Goal: Communication & Community: Share content

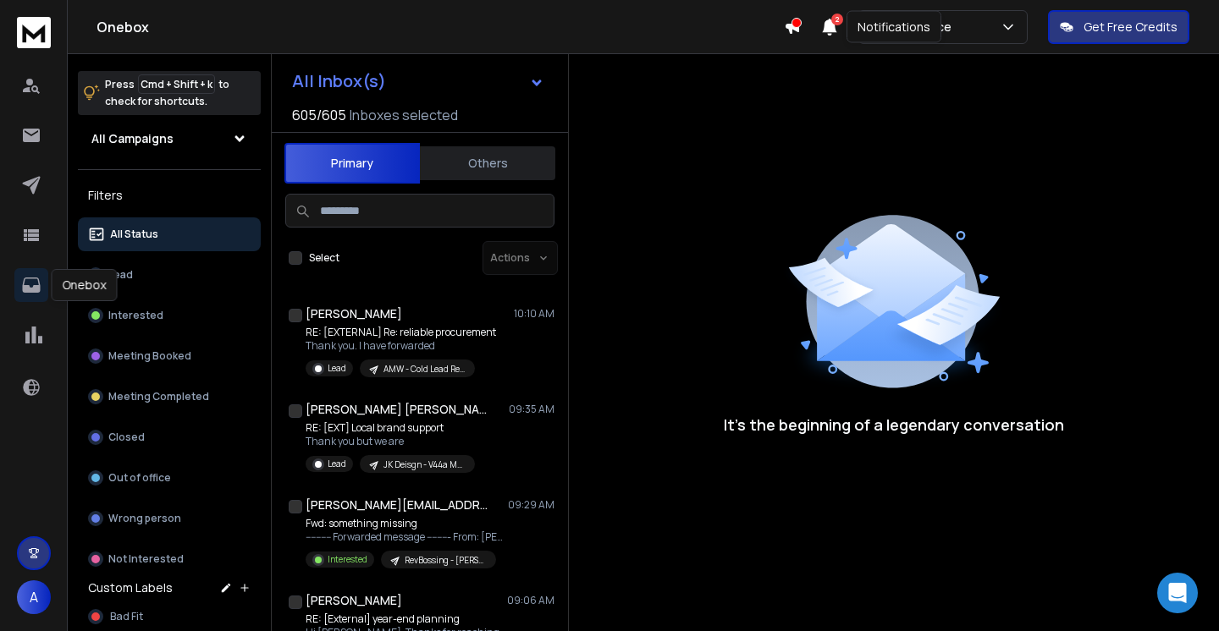
click at [829, 27] on icon at bounding box center [829, 26] width 15 height 17
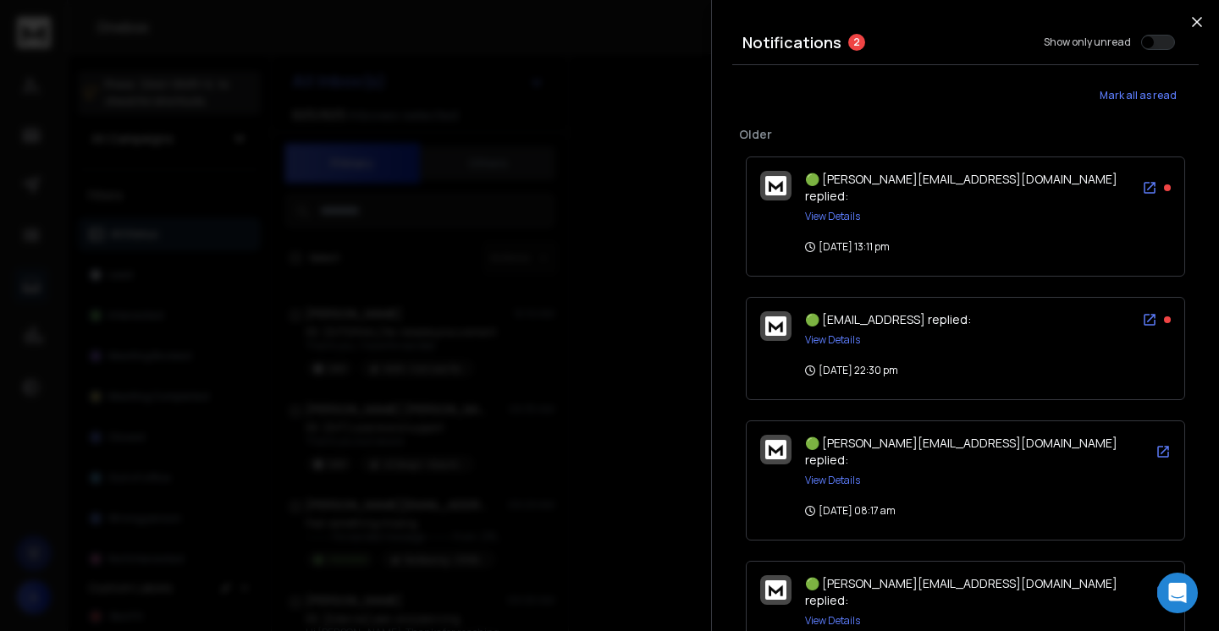
click at [1188, 23] on icon "button" at bounding box center [1196, 22] width 17 height 17
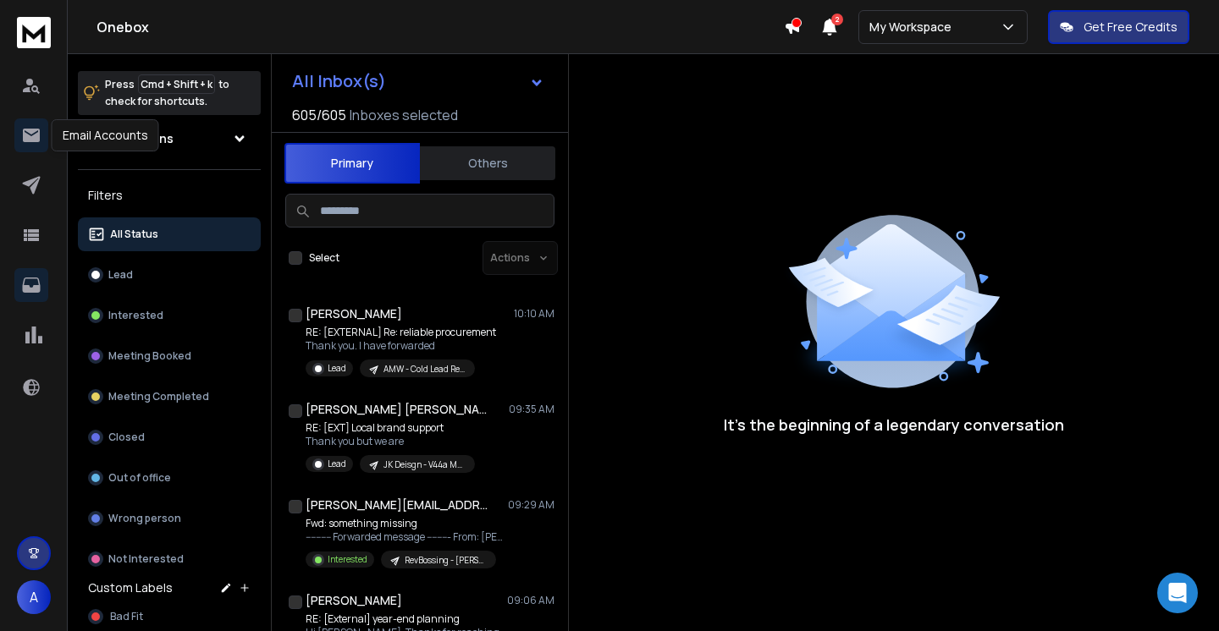
click at [31, 138] on icon at bounding box center [31, 136] width 17 height 14
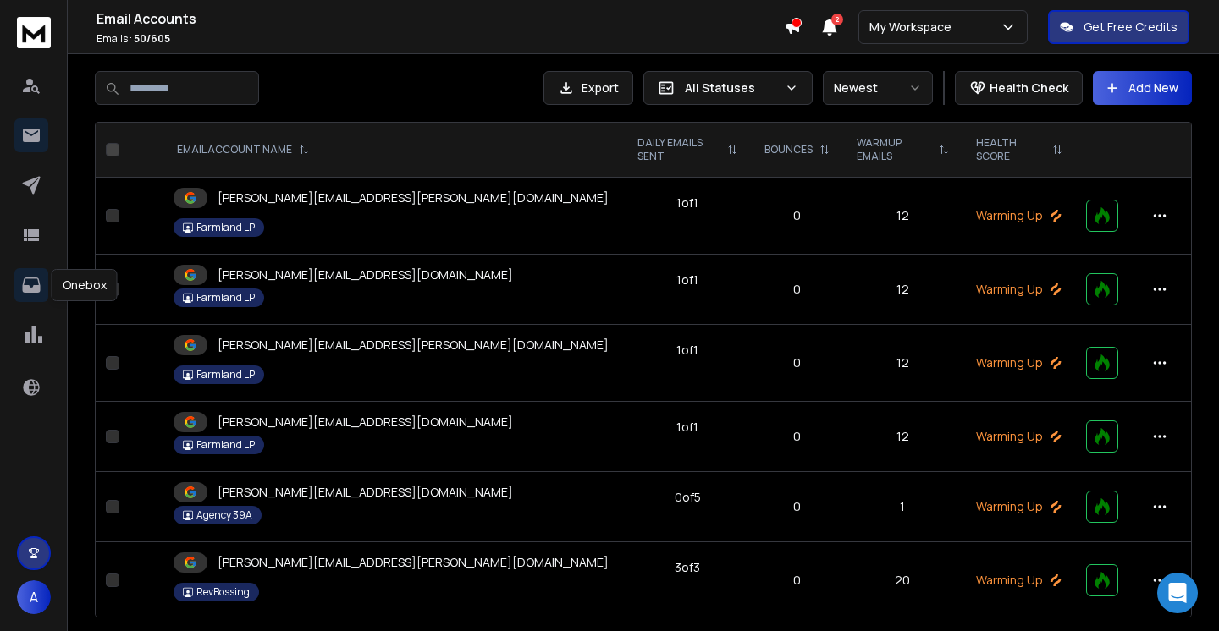
click at [31, 287] on icon at bounding box center [31, 285] width 20 height 20
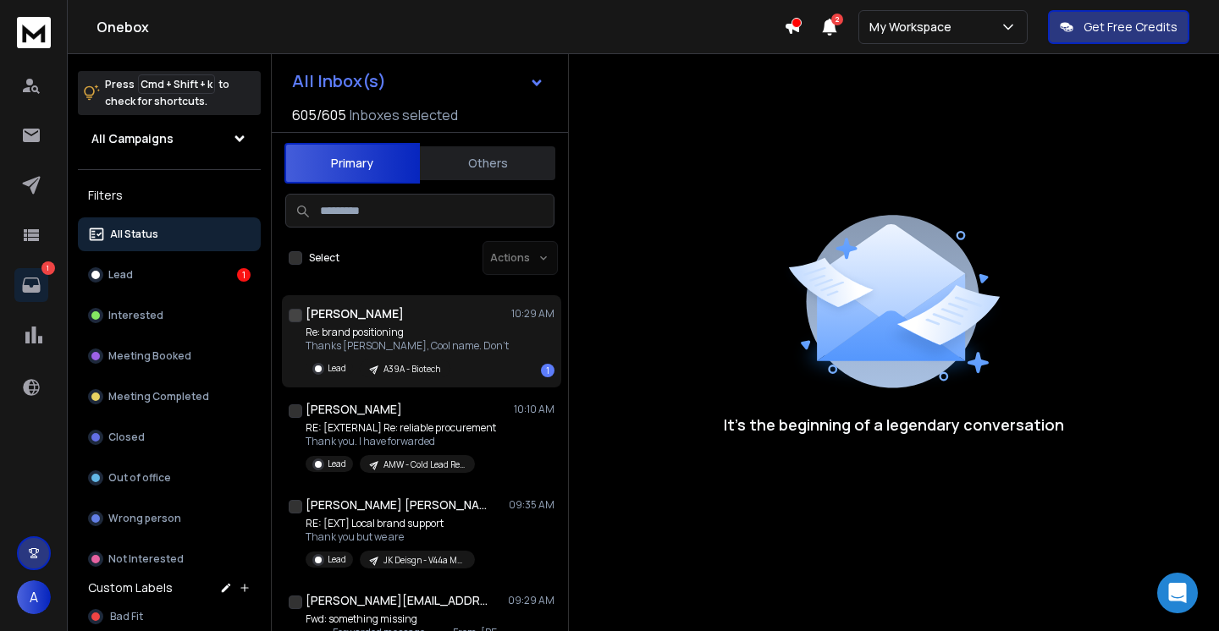
click at [383, 341] on p "Thanks [PERSON_NAME], Cool name. Don't" at bounding box center [407, 346] width 203 height 14
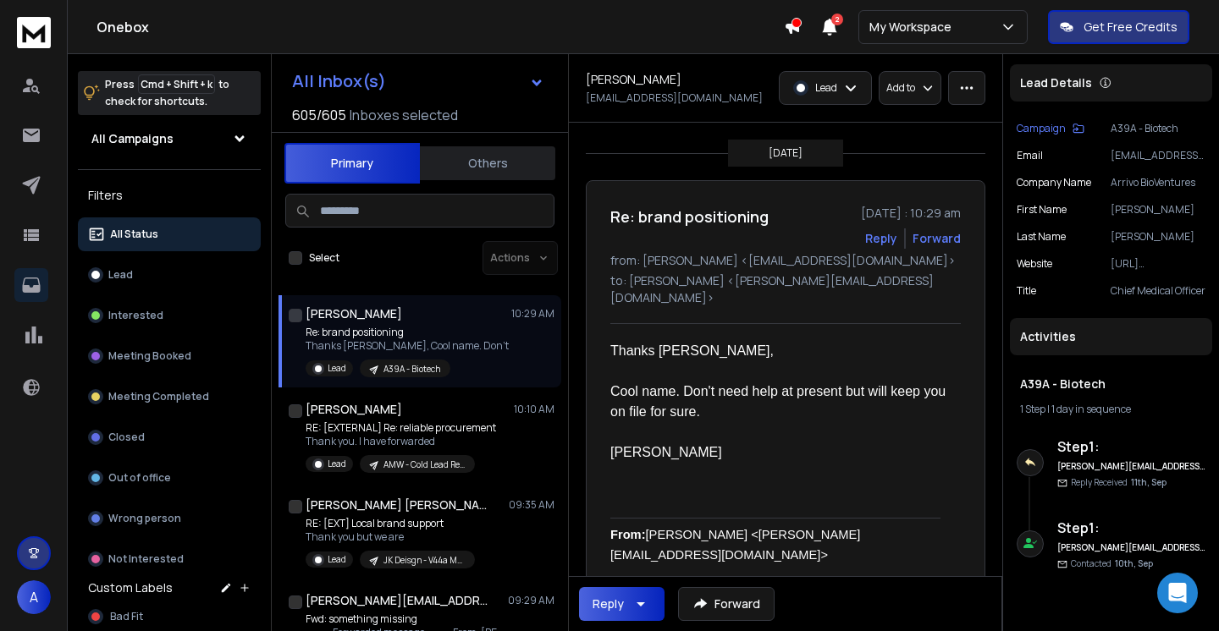
click at [930, 240] on div "Forward" at bounding box center [936, 238] width 48 height 17
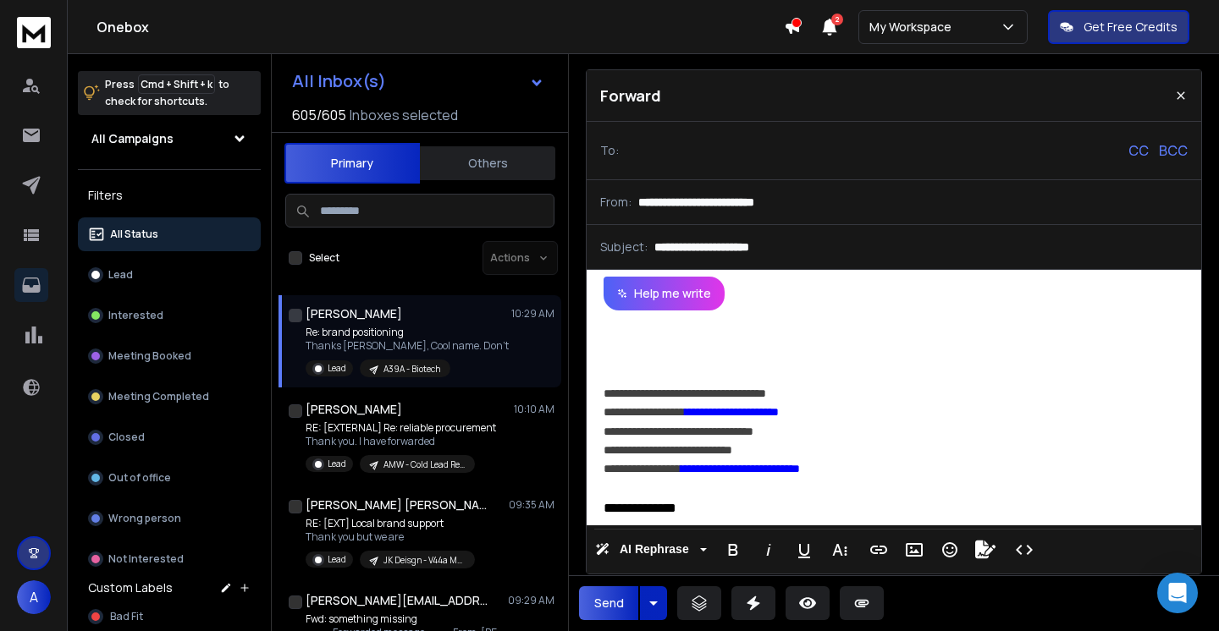
click at [650, 159] on input at bounding box center [684, 150] width 118 height 30
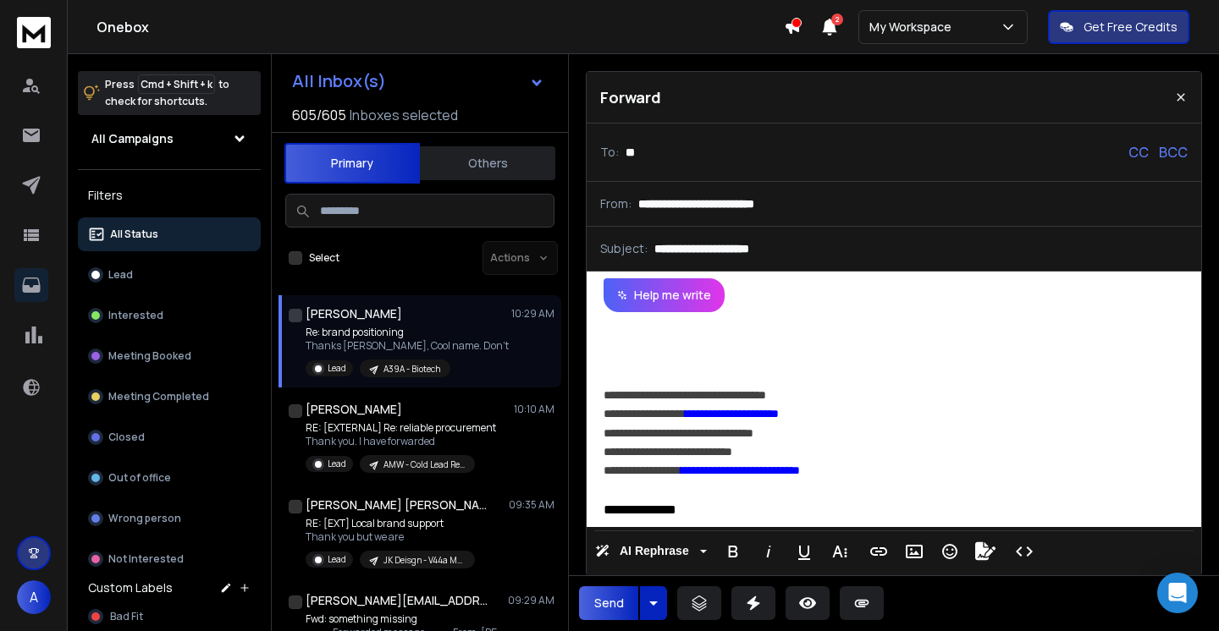
type input "*"
type input "**********"
click at [606, 607] on button "Send" at bounding box center [608, 604] width 59 height 34
